Goal: Task Accomplishment & Management: Manage account settings

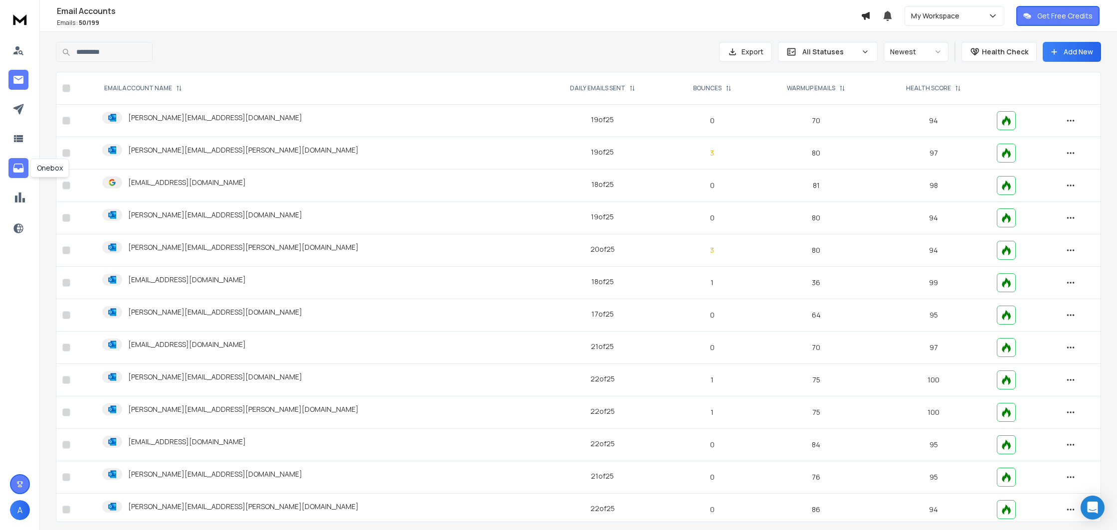
click at [17, 166] on icon at bounding box center [18, 168] width 12 height 12
click at [12, 167] on icon at bounding box center [18, 168] width 12 height 12
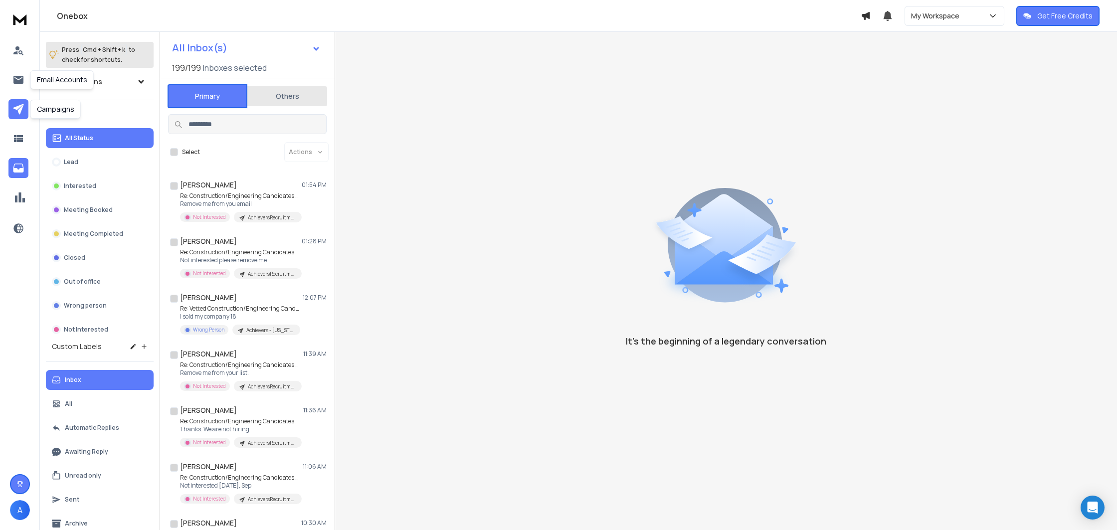
click at [17, 102] on link at bounding box center [18, 109] width 20 height 20
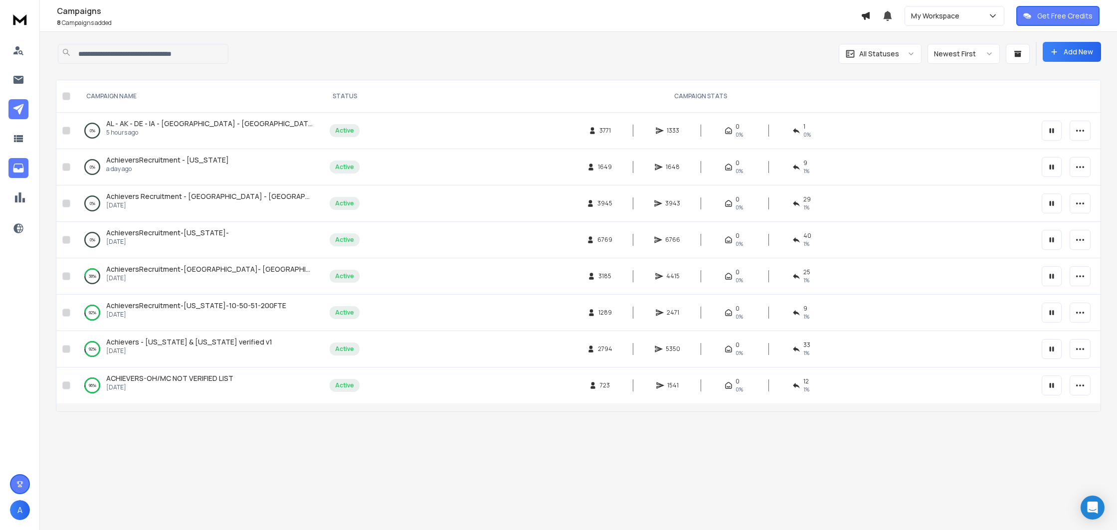
click at [26, 163] on div at bounding box center [19, 169] width 23 height 23
click at [22, 164] on icon at bounding box center [18, 168] width 12 height 12
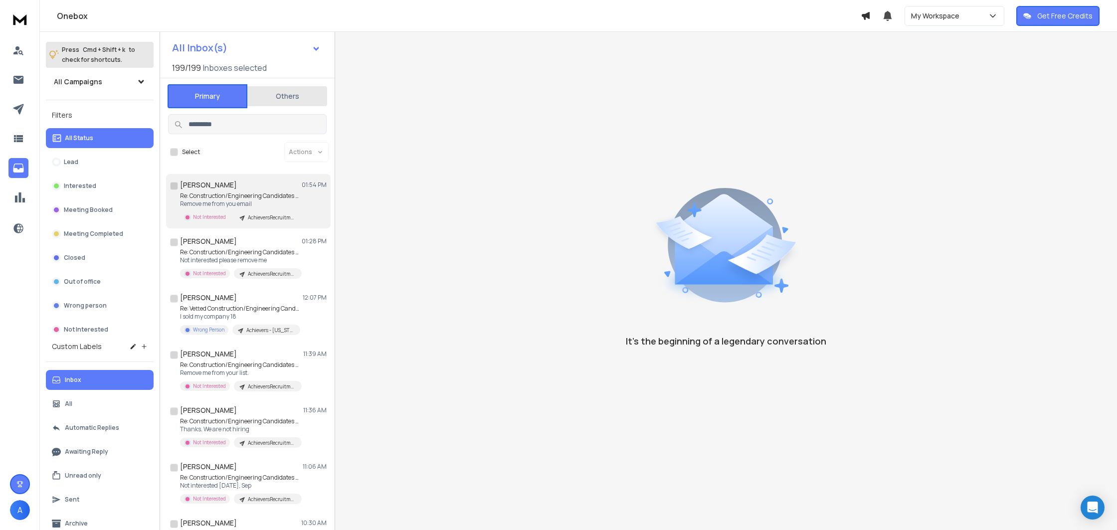
click at [261, 183] on div "[PERSON_NAME] 01:54 PM" at bounding box center [253, 185] width 147 height 10
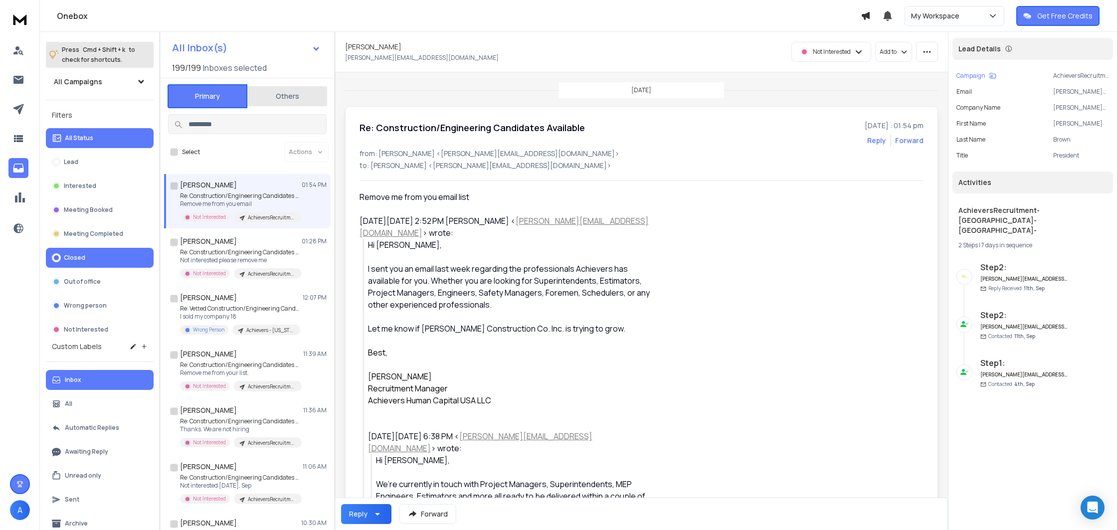
scroll to position [19, 0]
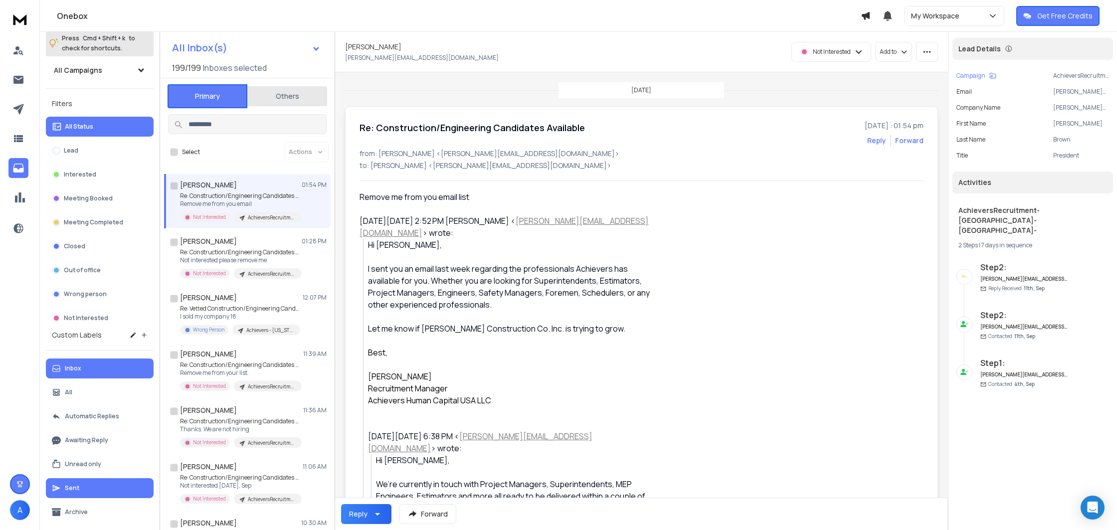
click at [72, 484] on p "Sent" at bounding box center [72, 488] width 14 height 8
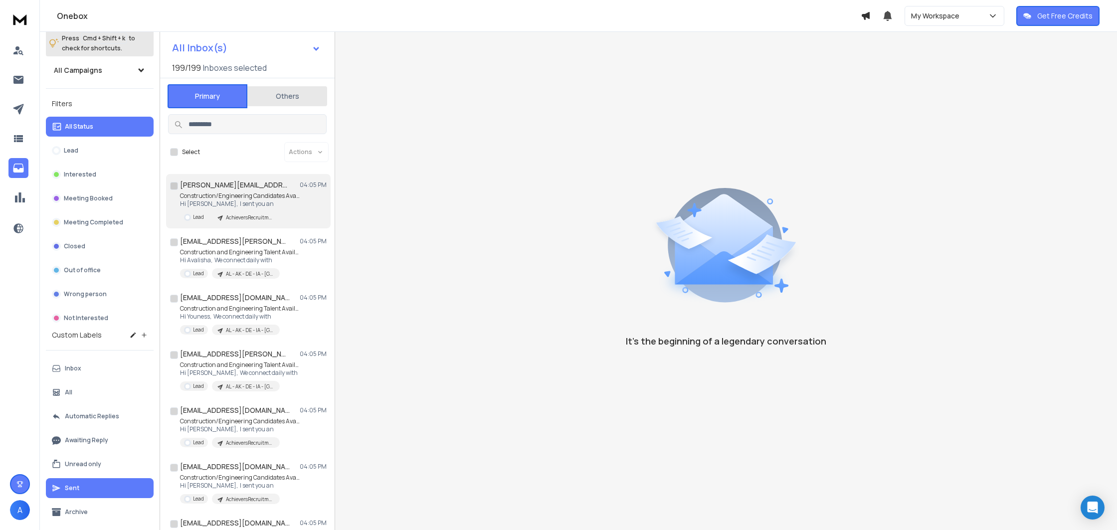
click at [227, 186] on h1 "justin@fpgstone.com" at bounding box center [235, 185] width 110 height 10
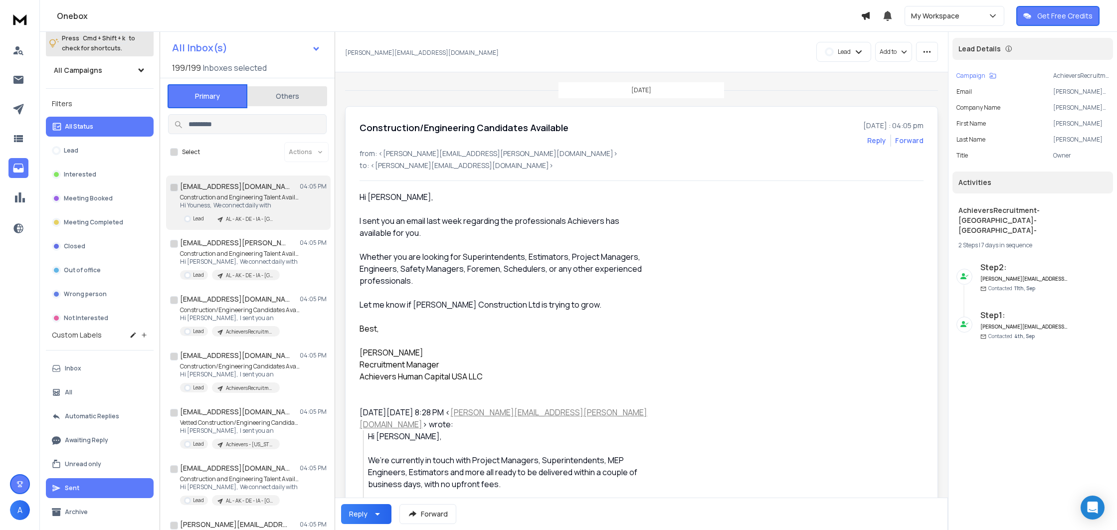
scroll to position [0, 0]
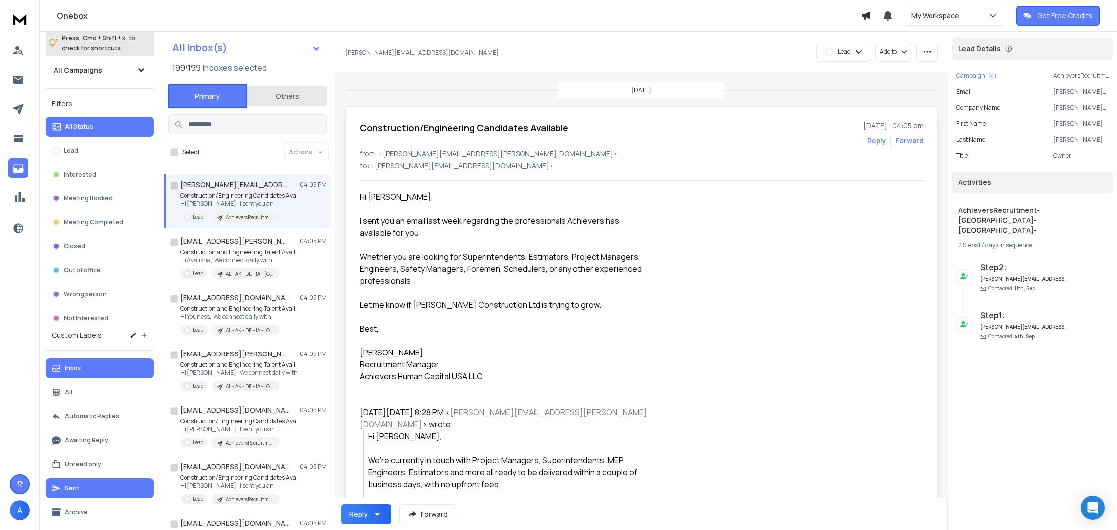
click at [97, 359] on button "Inbox" at bounding box center [100, 369] width 108 height 20
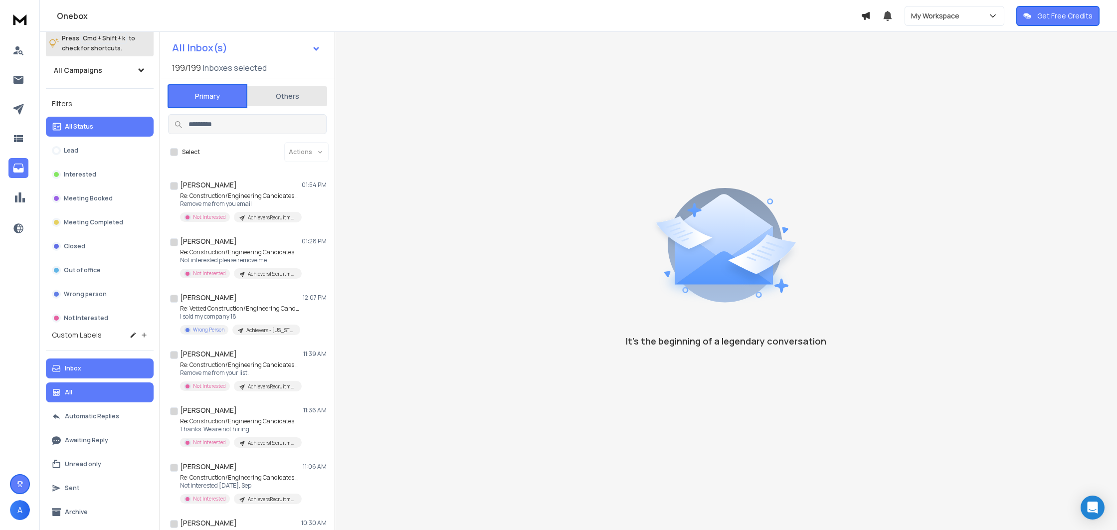
click at [94, 384] on button "All" at bounding box center [100, 393] width 108 height 20
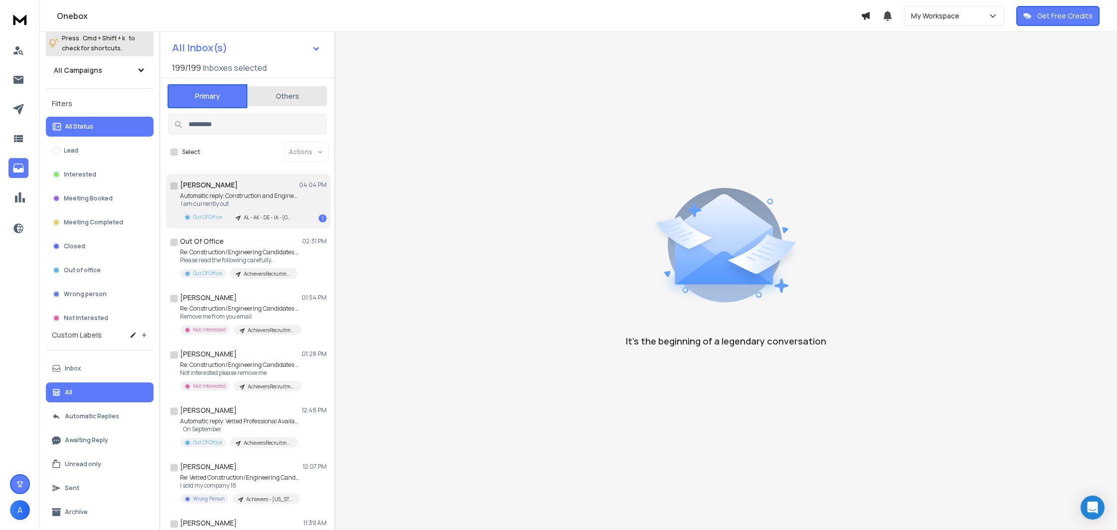
click at [270, 197] on p "Automatic reply: Construction and Engineering" at bounding box center [240, 196] width 120 height 8
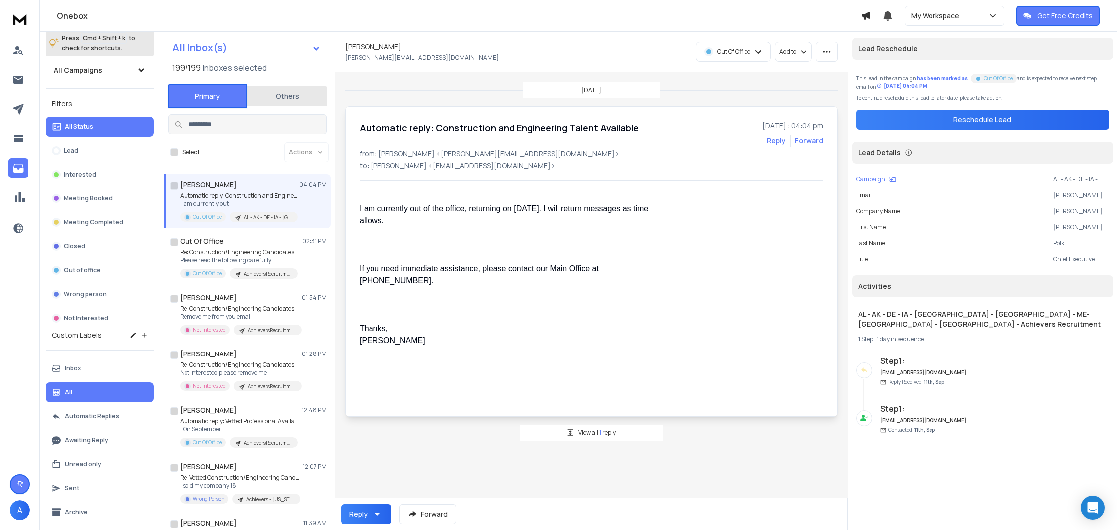
click at [603, 437] on span "1" at bounding box center [601, 433] width 3 height 8
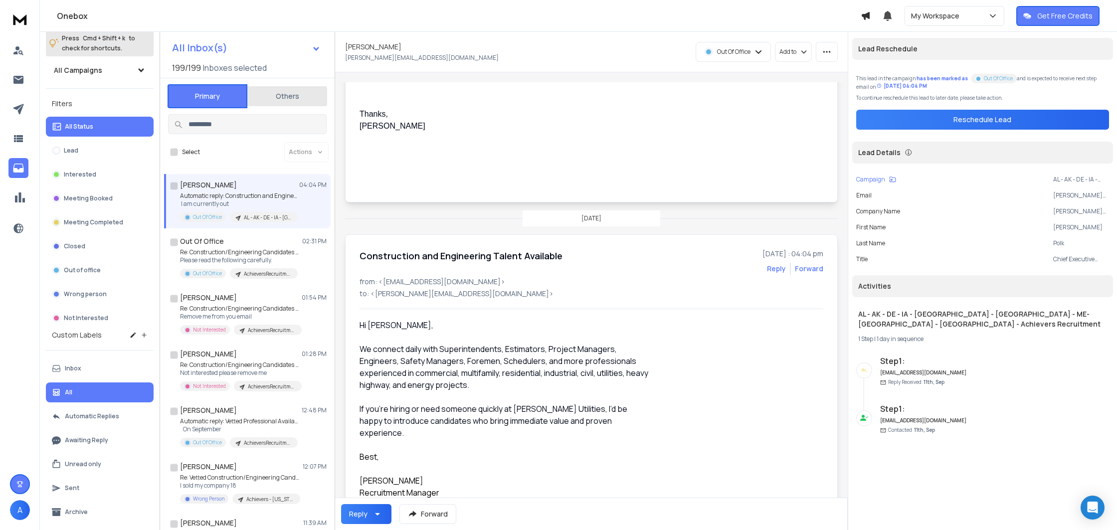
scroll to position [285, 0]
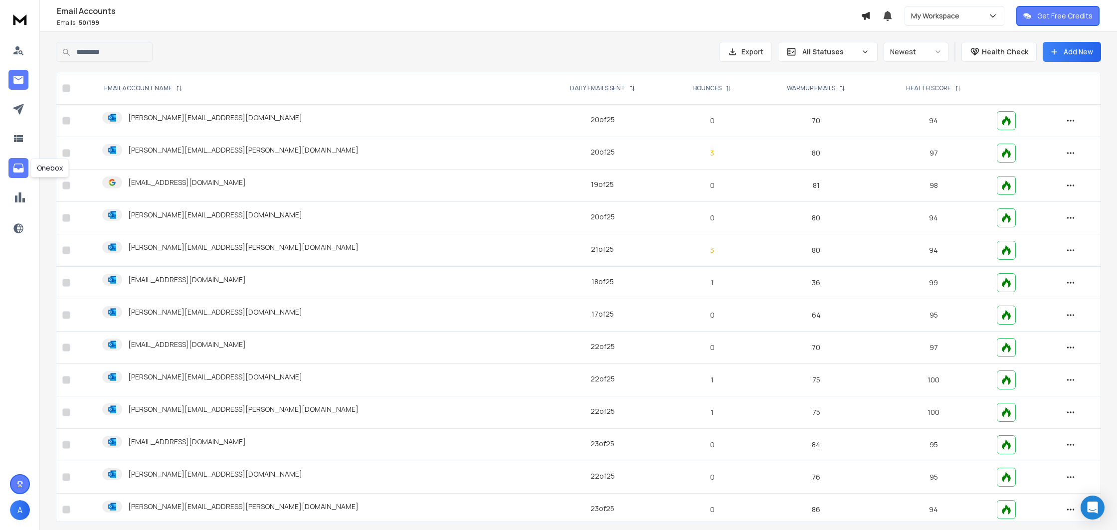
click at [24, 167] on icon at bounding box center [18, 168] width 12 height 12
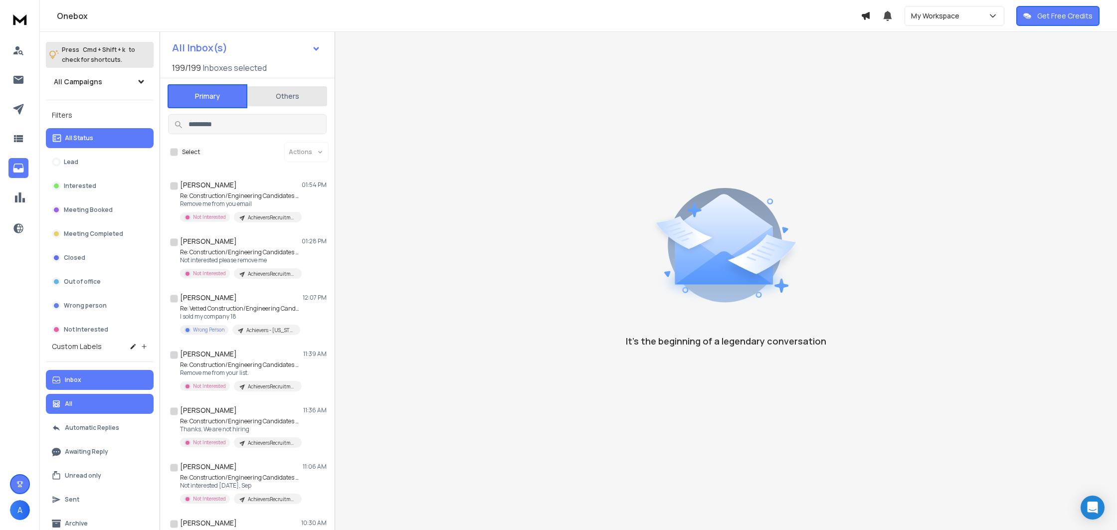
click at [95, 402] on button "All" at bounding box center [100, 404] width 108 height 20
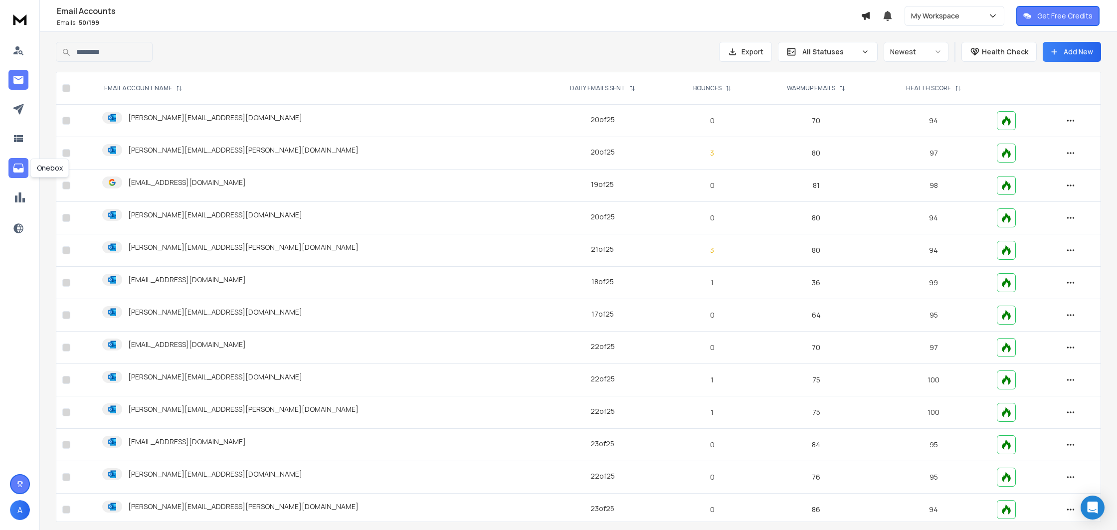
click at [17, 167] on icon at bounding box center [18, 168] width 12 height 12
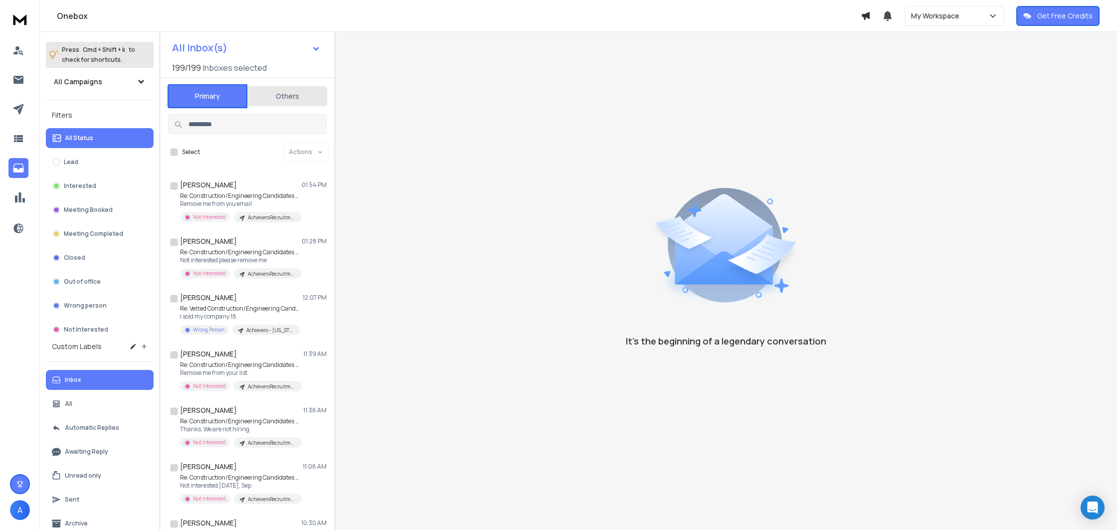
click at [81, 496] on button "Sent" at bounding box center [100, 500] width 108 height 20
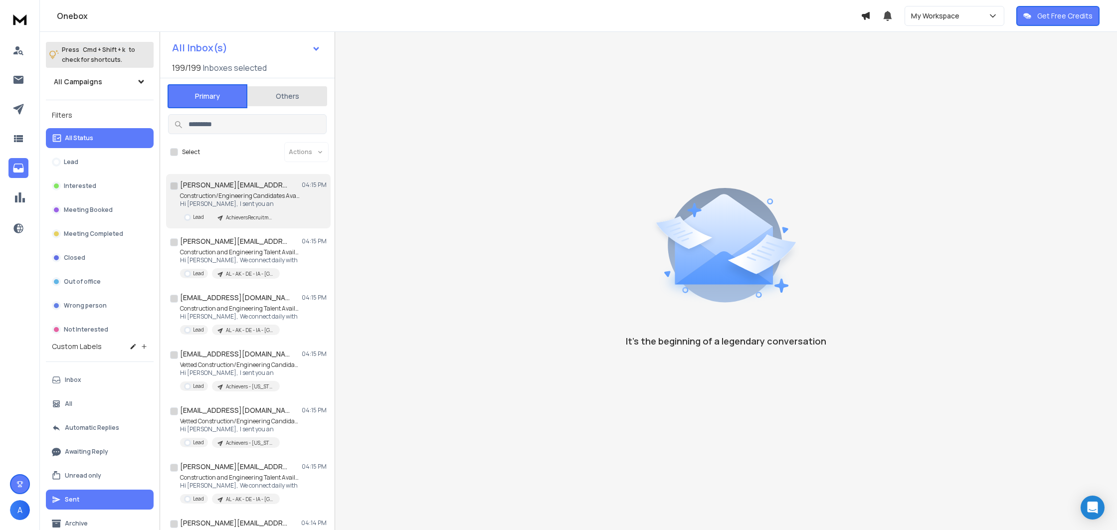
click at [250, 203] on p "Hi [PERSON_NAME], I sent you an" at bounding box center [240, 204] width 120 height 8
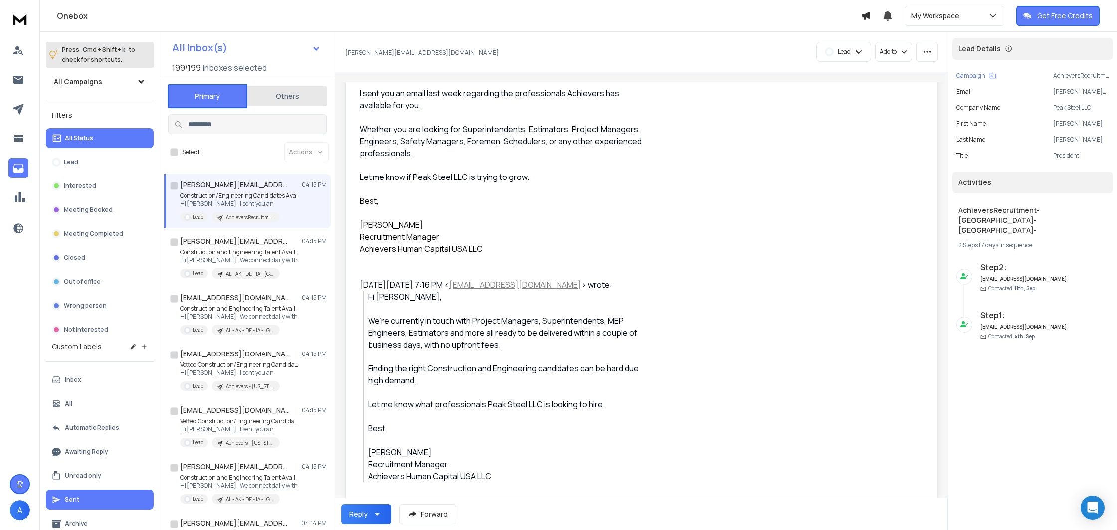
scroll to position [206, 0]
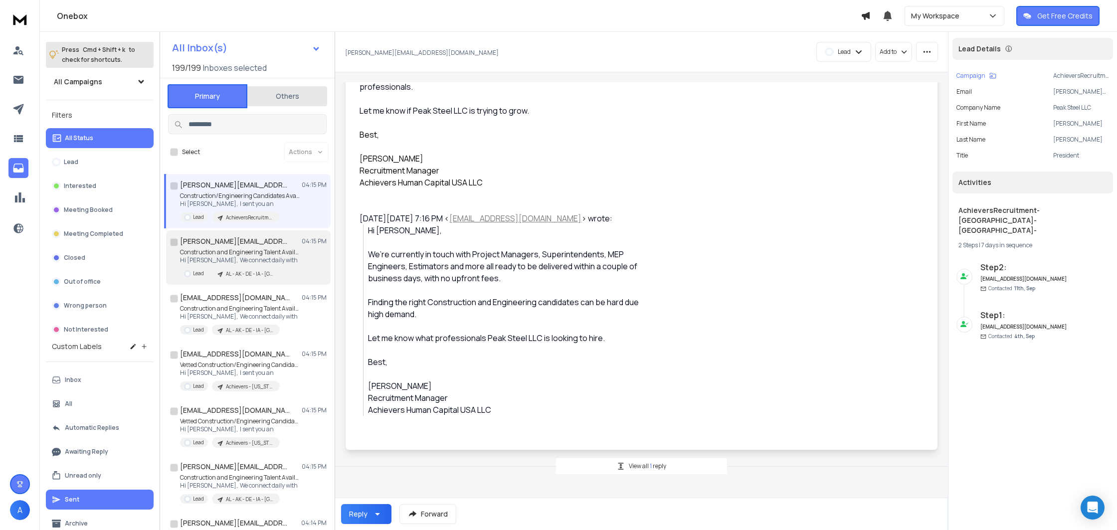
click at [254, 258] on p "Hi Cory, We connect daily with" at bounding box center [240, 260] width 120 height 8
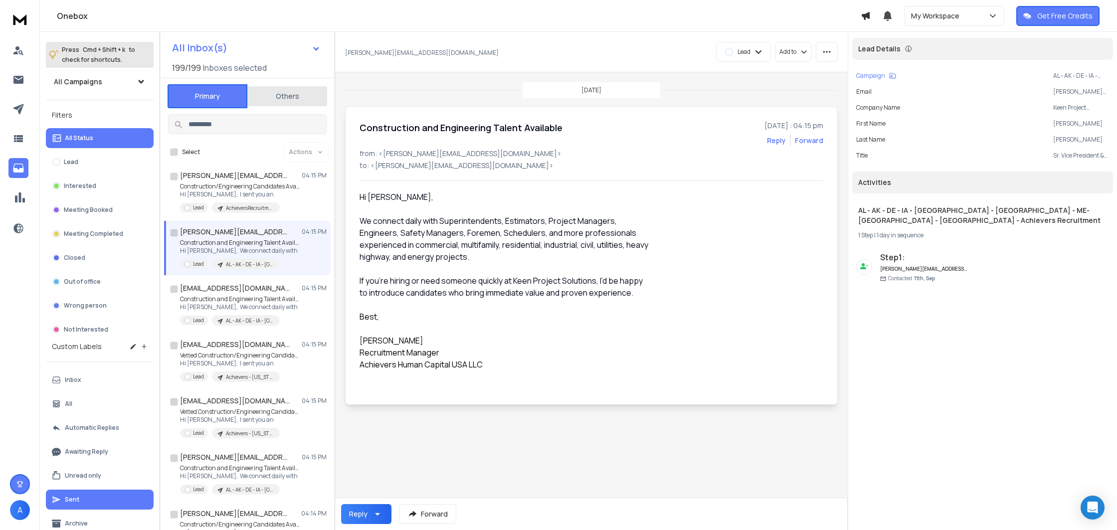
scroll to position [11, 0]
click at [248, 193] on p "Hi [PERSON_NAME], I sent you an" at bounding box center [240, 193] width 120 height 8
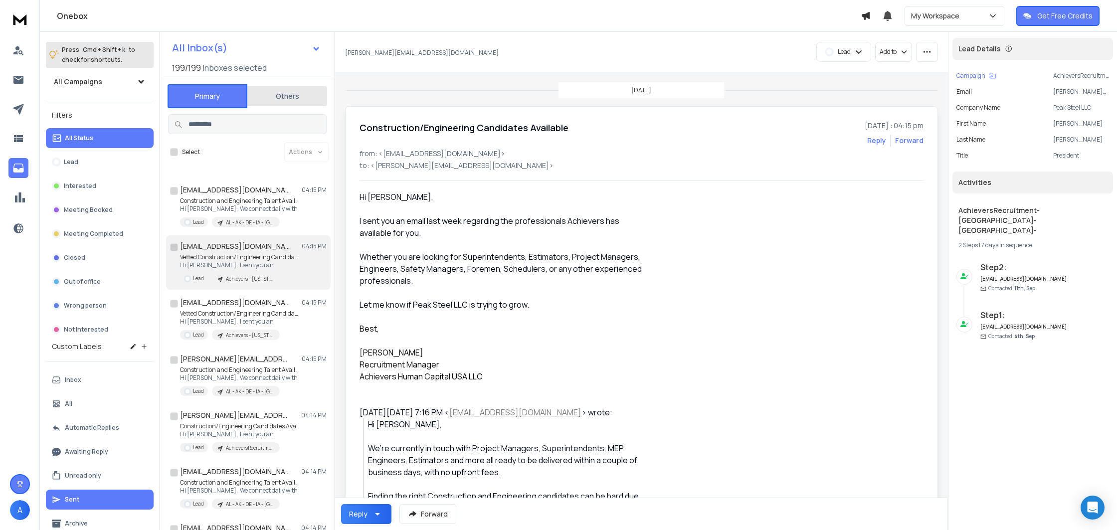
scroll to position [108, 0]
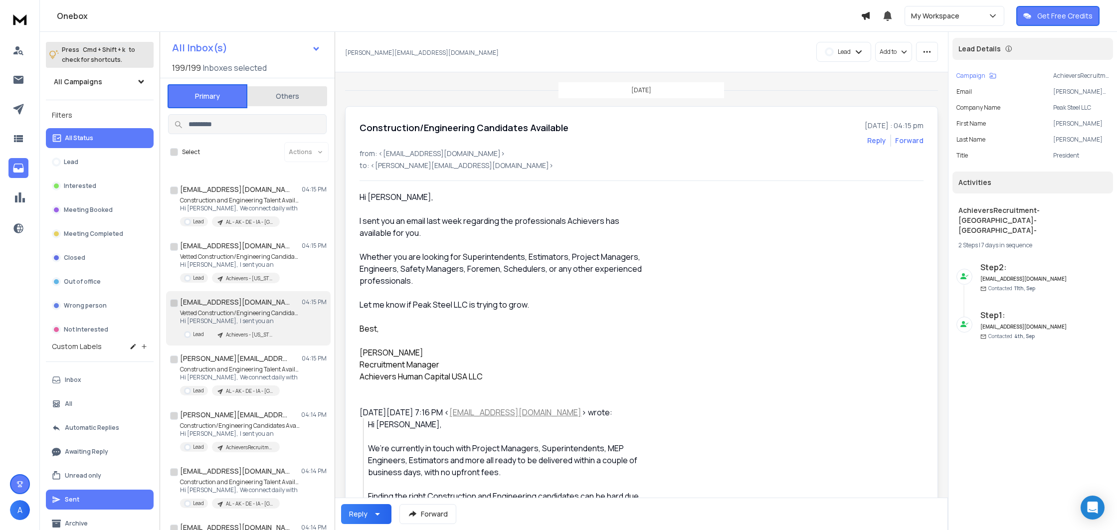
click at [223, 312] on p "Vetted Construction/Engineering Candidates Available" at bounding box center [240, 313] width 120 height 8
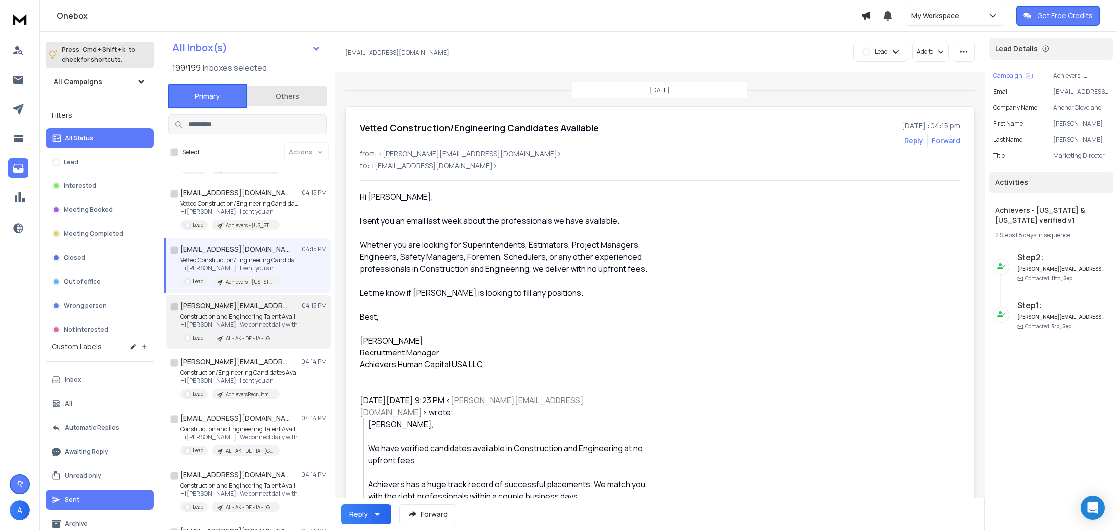
scroll to position [258, 0]
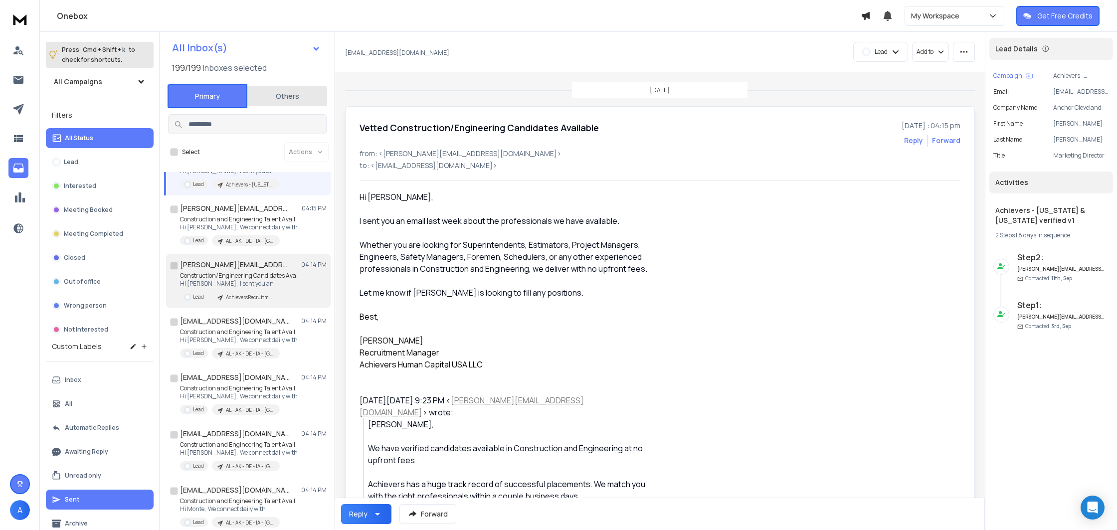
click at [234, 292] on div "AchieversRecruitment-[GEOGRAPHIC_DATA]- [GEOGRAPHIC_DATA]-" at bounding box center [246, 297] width 68 height 10
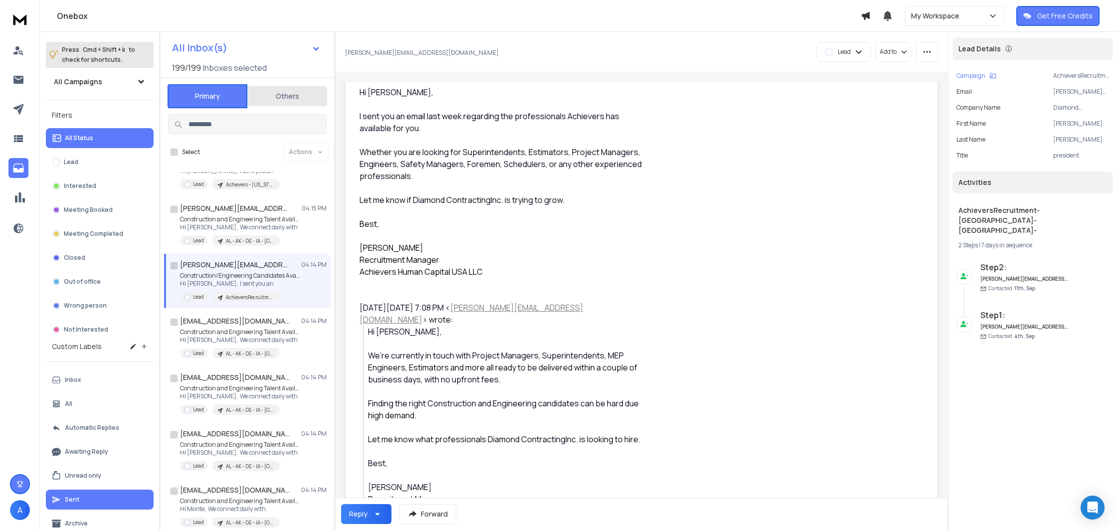
scroll to position [138, 0]
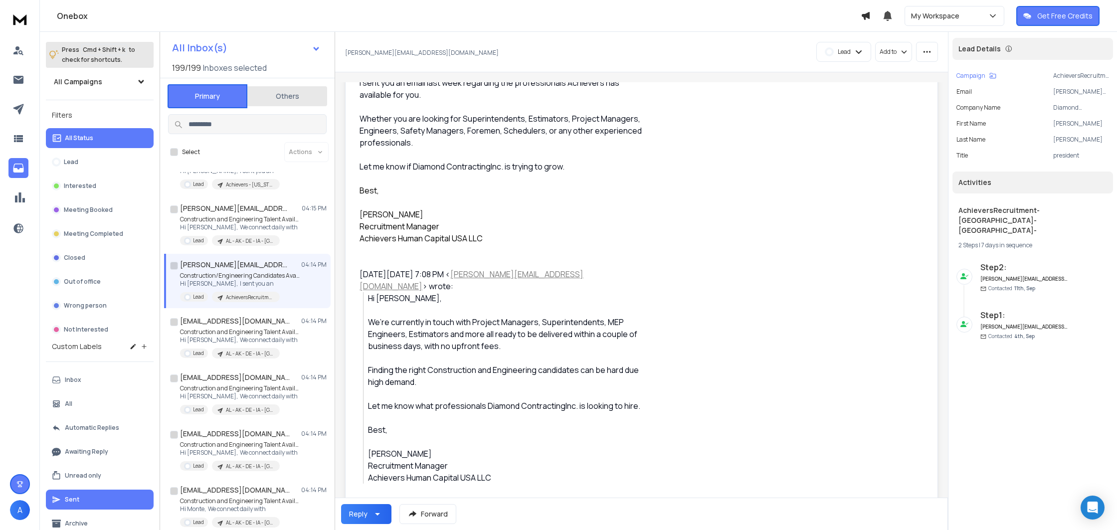
click at [261, 309] on div "david@peaksteel.com 04:15 PM Construction/Engineering Candidates Available Hi D…" at bounding box center [247, 368] width 175 height 393
click at [273, 321] on div "dculp@carlanelsonco.com 04:14 PM" at bounding box center [253, 321] width 147 height 10
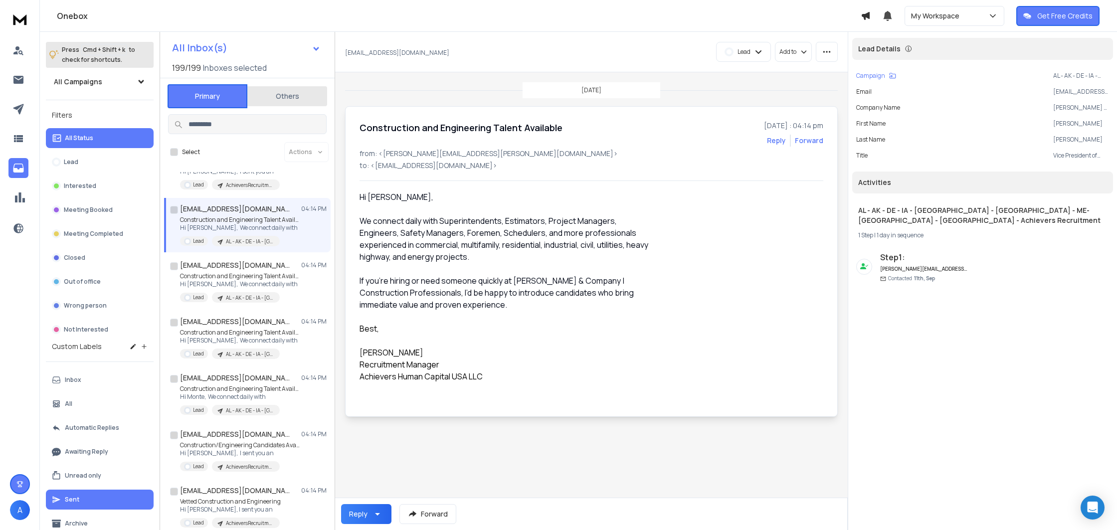
scroll to position [393, 0]
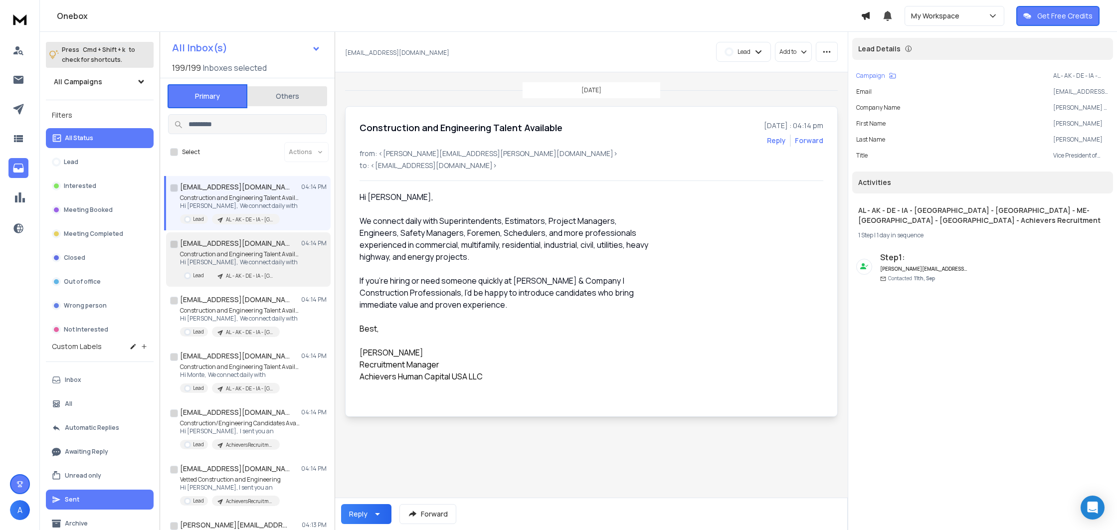
click at [265, 258] on p "Hi Larry, We connect daily with" at bounding box center [240, 262] width 120 height 8
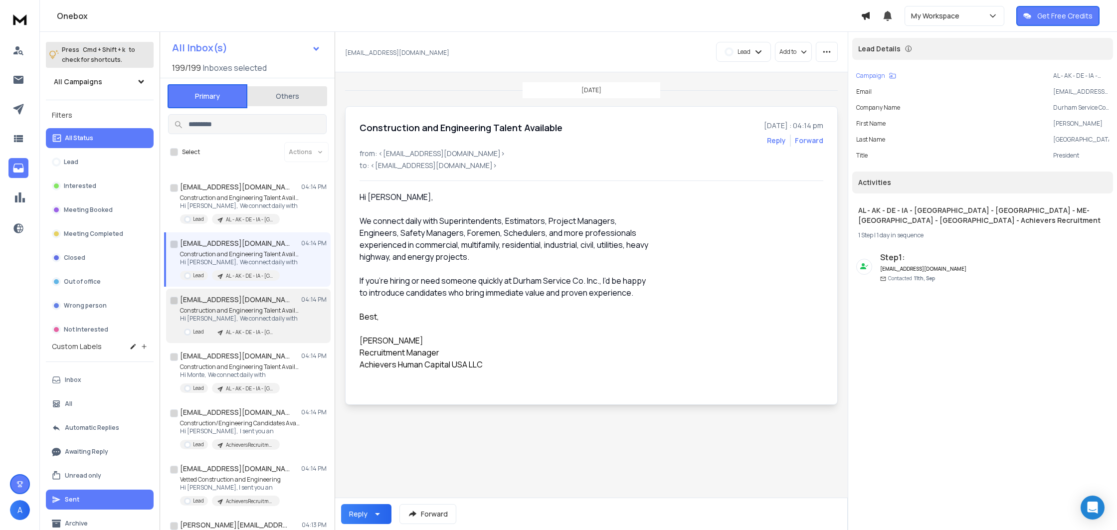
click at [259, 322] on p "Hi Chris, We connect daily with" at bounding box center [240, 319] width 120 height 8
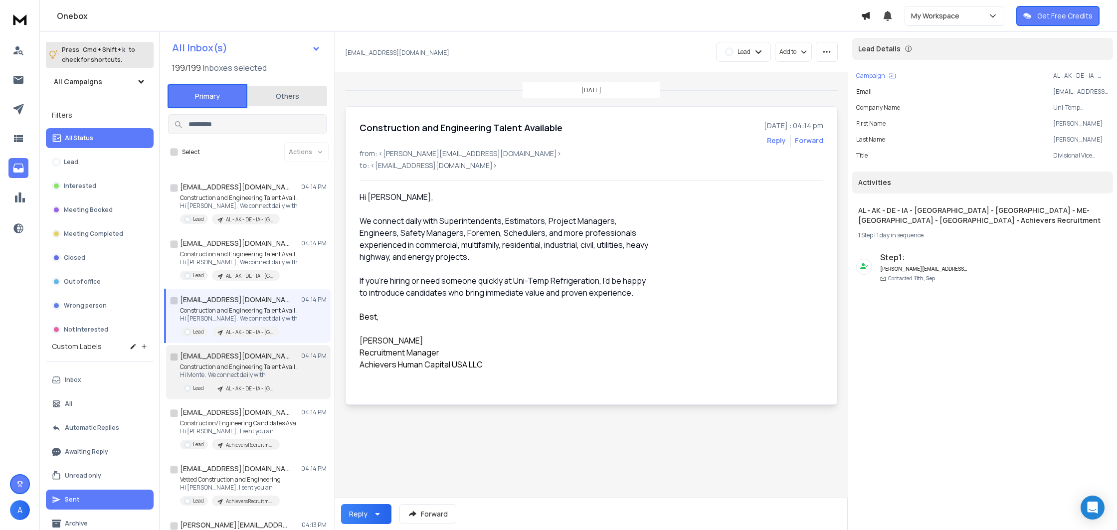
click at [210, 359] on h1 "mmann@americanpipe.com" at bounding box center [235, 356] width 110 height 10
